Goal: Check status

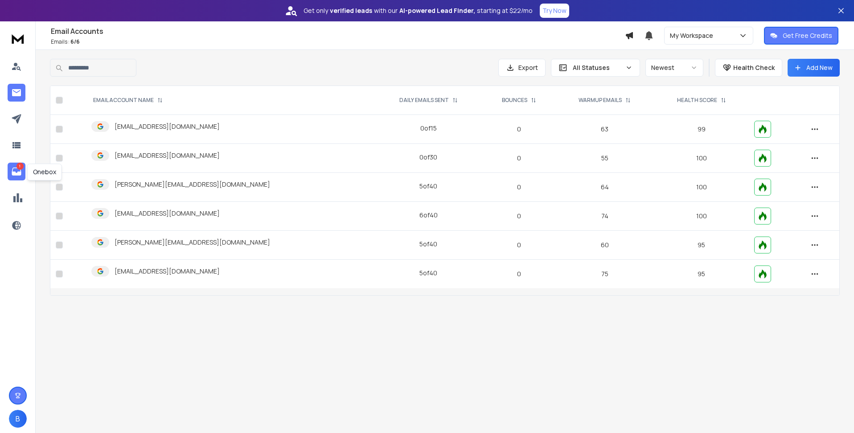
click at [19, 170] on p "1" at bounding box center [19, 166] width 7 height 7
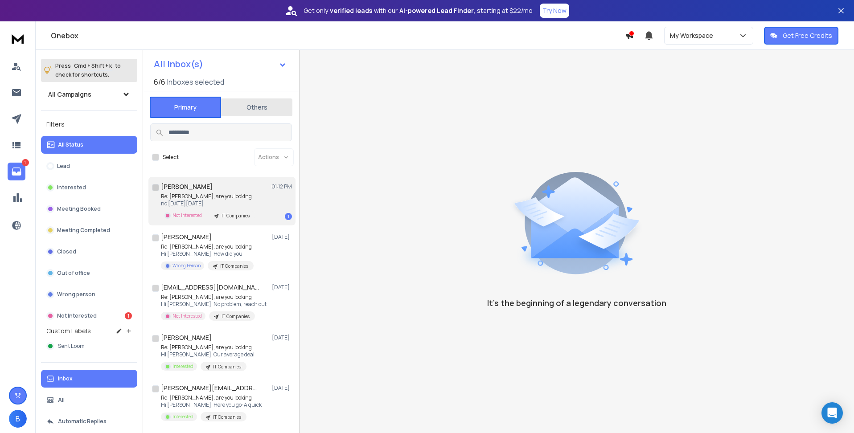
click at [226, 201] on p "no [DATE][DATE]" at bounding box center [208, 203] width 94 height 7
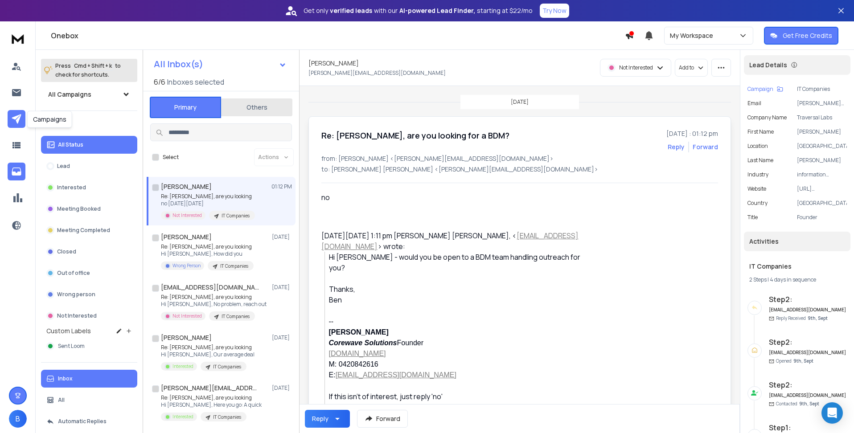
click at [14, 114] on icon at bounding box center [16, 119] width 11 height 11
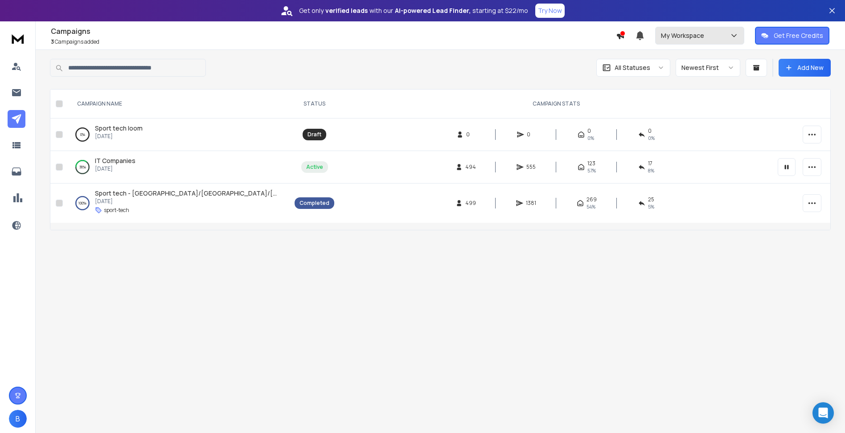
click at [704, 38] on p "My Workspace" at bounding box center [684, 35] width 47 height 9
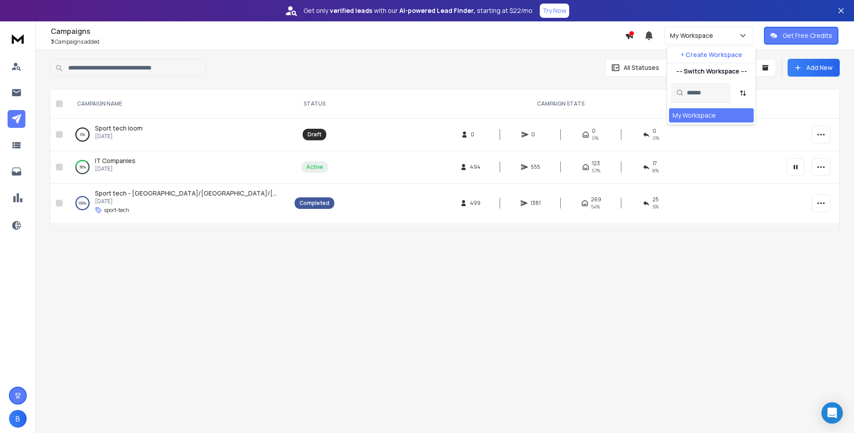
click at [562, 70] on div "Campaigns 3 Campaigns Added All Statuses Newest First Add New" at bounding box center [642, 68] width 395 height 18
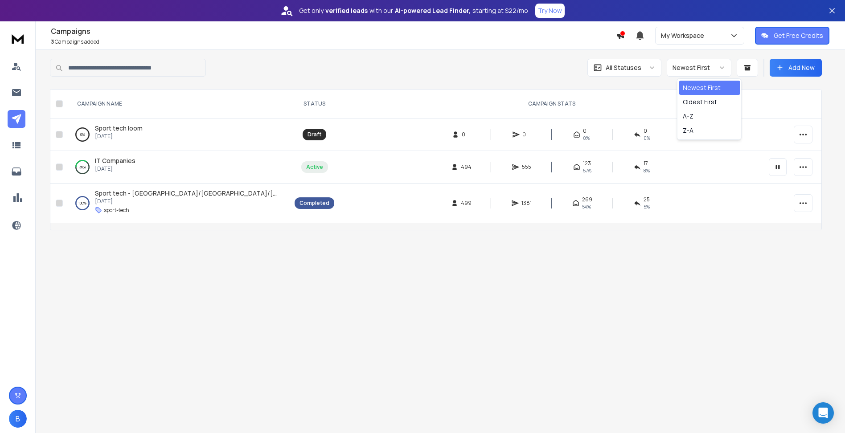
click at [702, 67] on button "Newest First" at bounding box center [699, 68] width 65 height 18
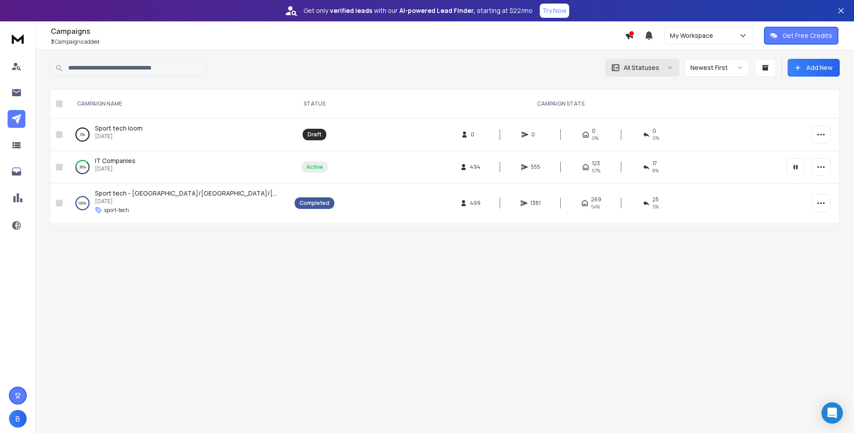
click at [638, 70] on p "All Statuses" at bounding box center [642, 67] width 36 height 9
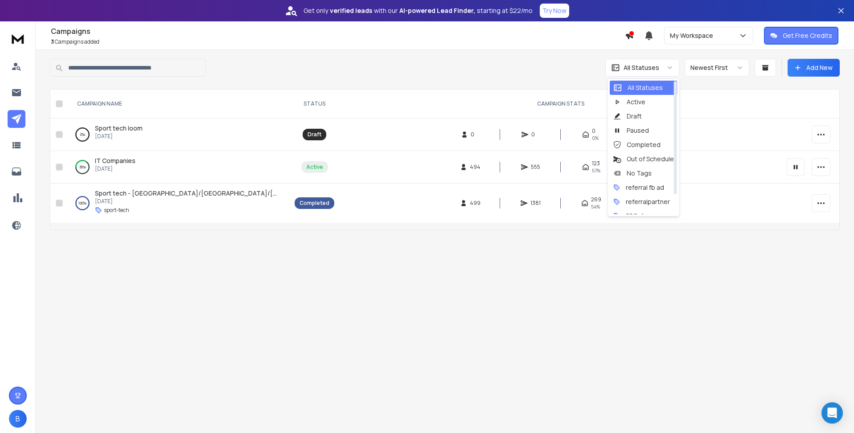
click at [644, 87] on div "All Statuses" at bounding box center [637, 87] width 49 height 9
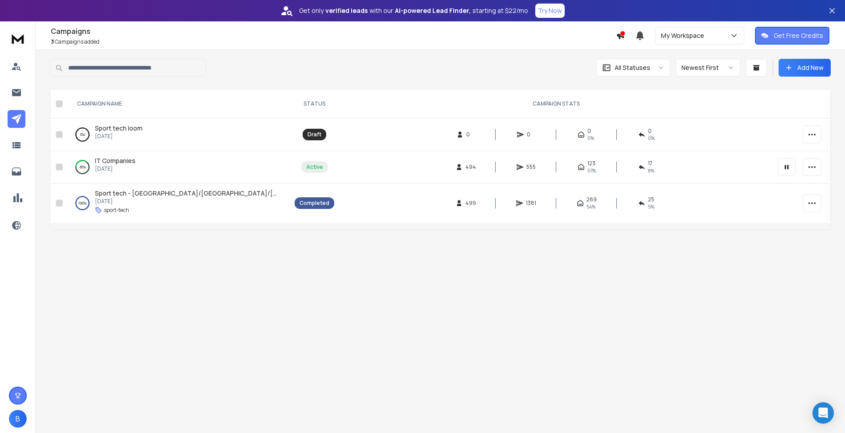
click at [714, 74] on button "Newest First" at bounding box center [708, 68] width 65 height 18
click at [557, 69] on div "Campaigns 3 Campaigns Added All Statuses Newest First Add New" at bounding box center [642, 68] width 395 height 18
click at [753, 67] on button at bounding box center [756, 68] width 21 height 18
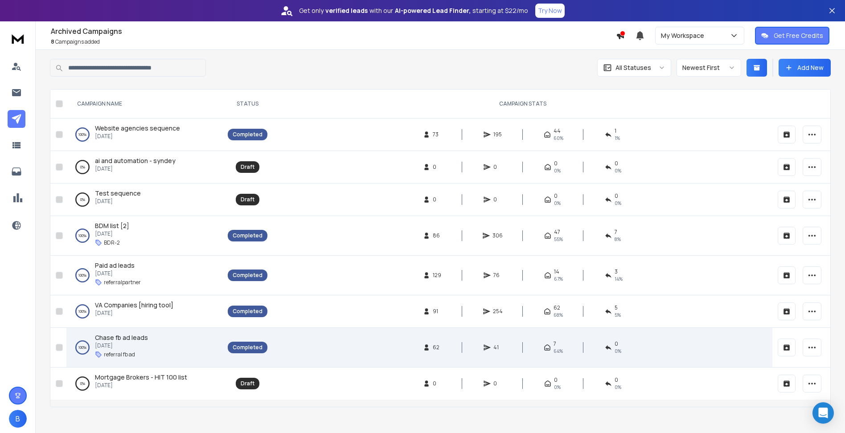
click at [170, 348] on div "100 % Chase fb ad leads [DATE] referral fb ad" at bounding box center [144, 347] width 138 height 29
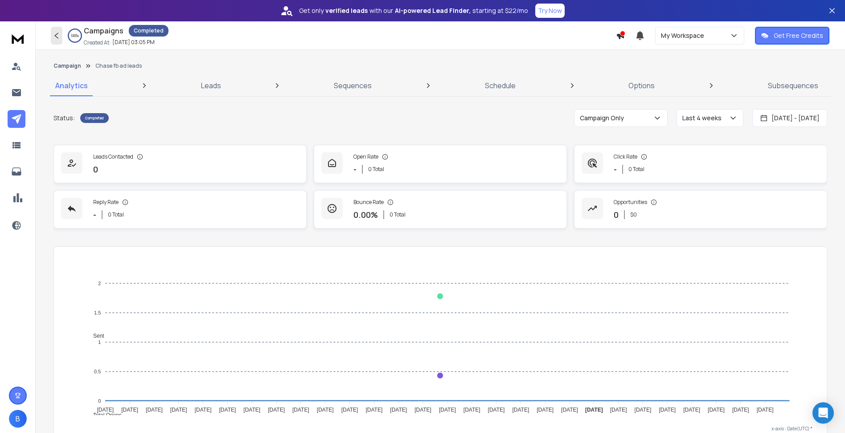
click at [56, 36] on icon at bounding box center [57, 36] width 8 height 8
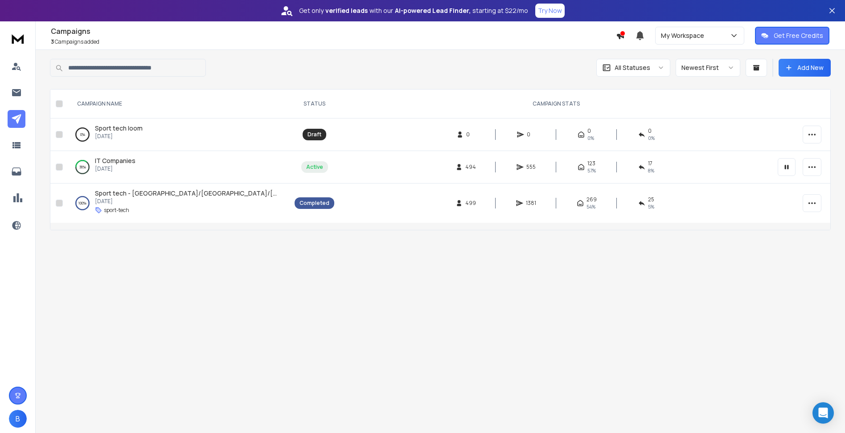
click at [176, 280] on div "Campaigns 3 Campaigns Added All Statuses Newest First Add New CAMPAIGN NAME STA…" at bounding box center [440, 275] width 781 height 433
